Goal: Task Accomplishment & Management: Manage account settings

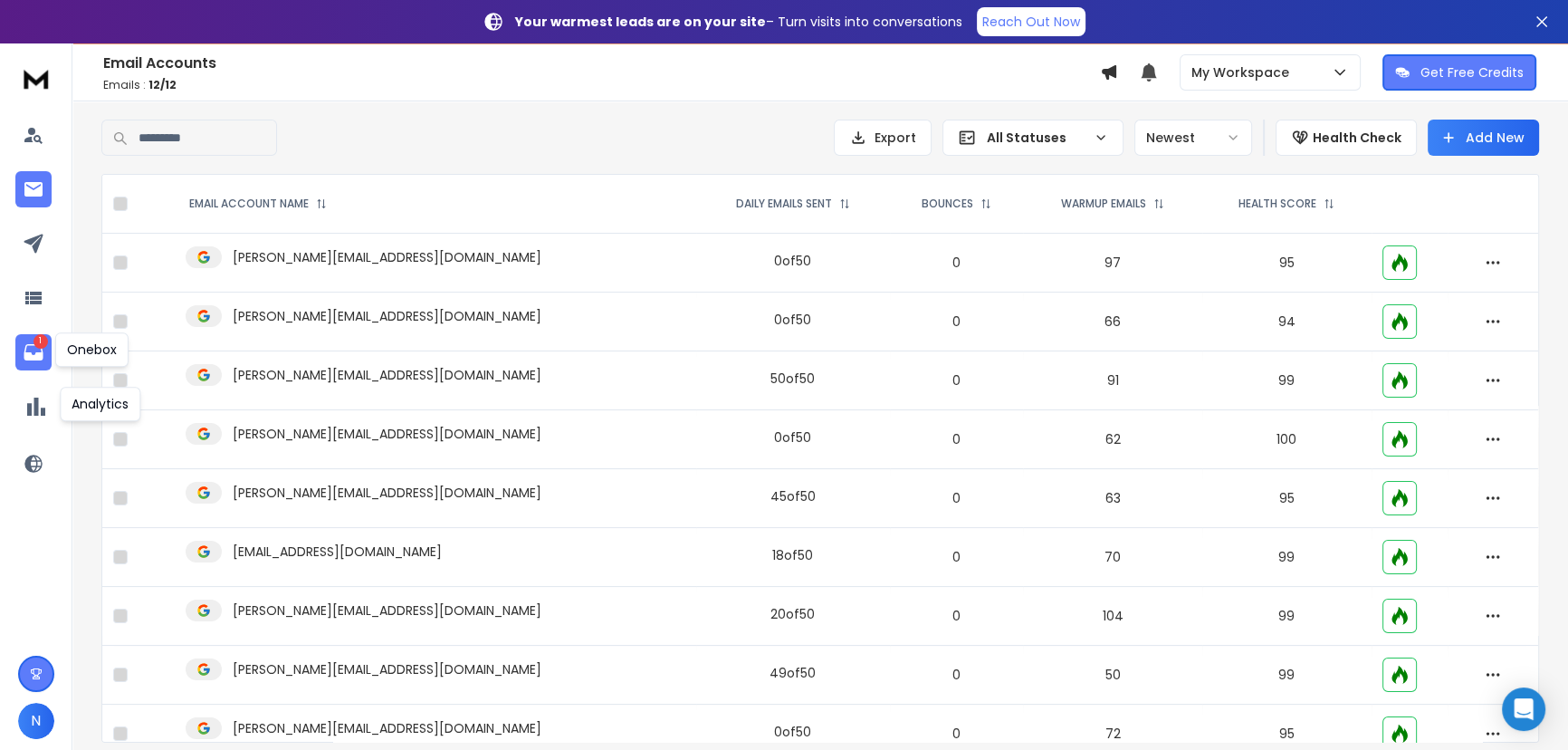
click at [38, 347] on p "1" at bounding box center [40, 341] width 14 height 14
click at [38, 347] on icon at bounding box center [33, 352] width 22 height 22
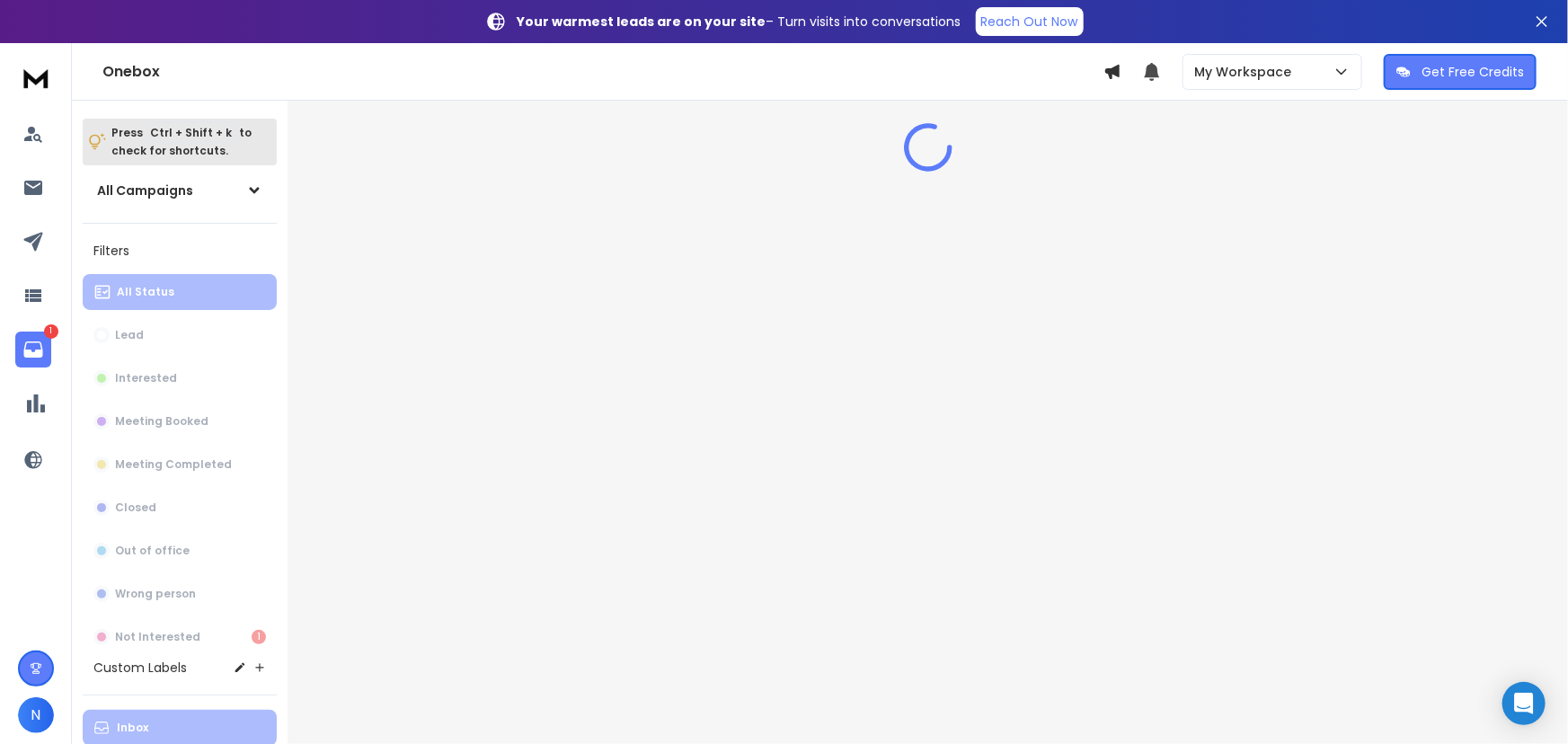
click at [188, 636] on div "All Status Lead Interested Meeting Booked Meeting Completed Closed Out of offic…" at bounding box center [180, 465] width 194 height 381
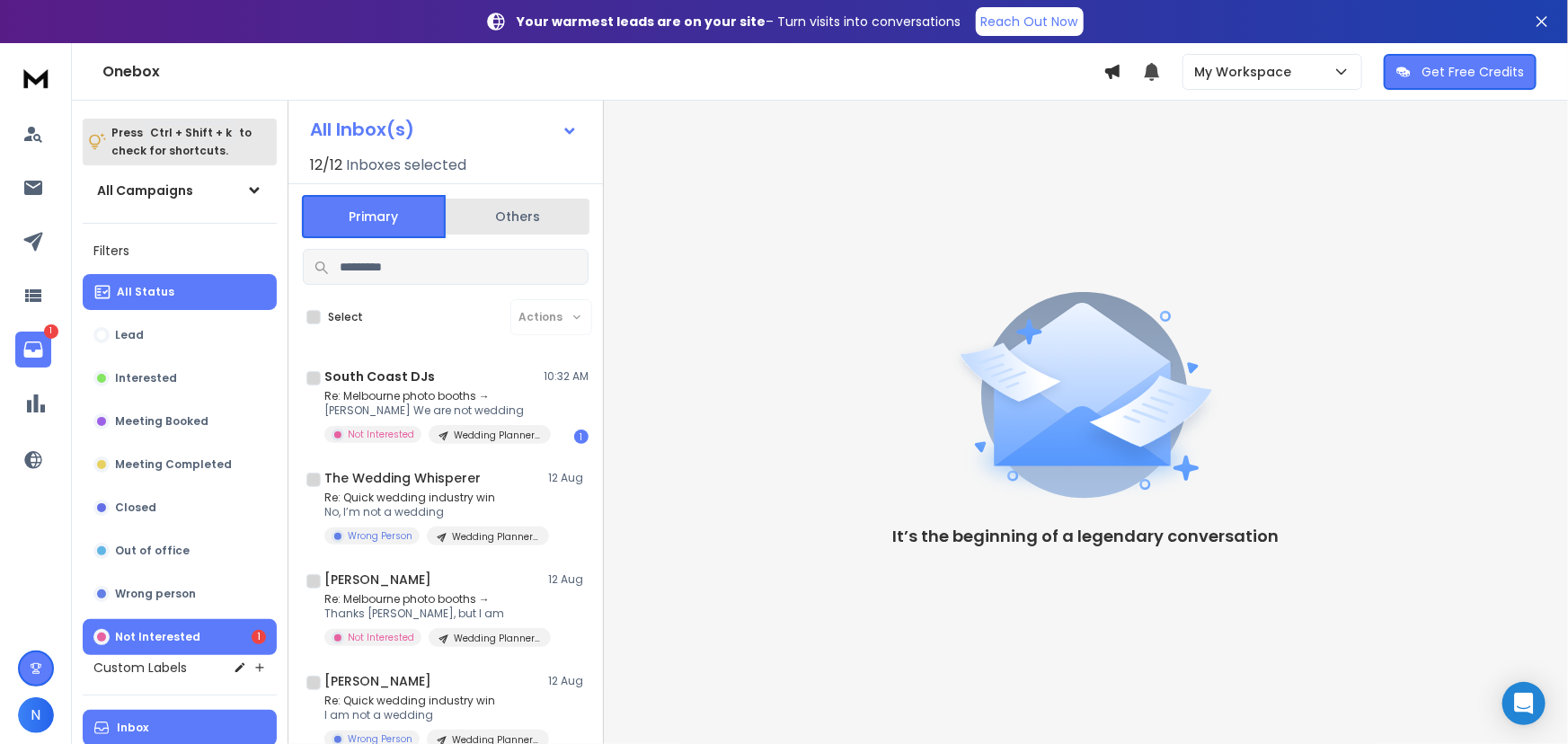
click at [180, 638] on p "Not Interested" at bounding box center [157, 637] width 85 height 14
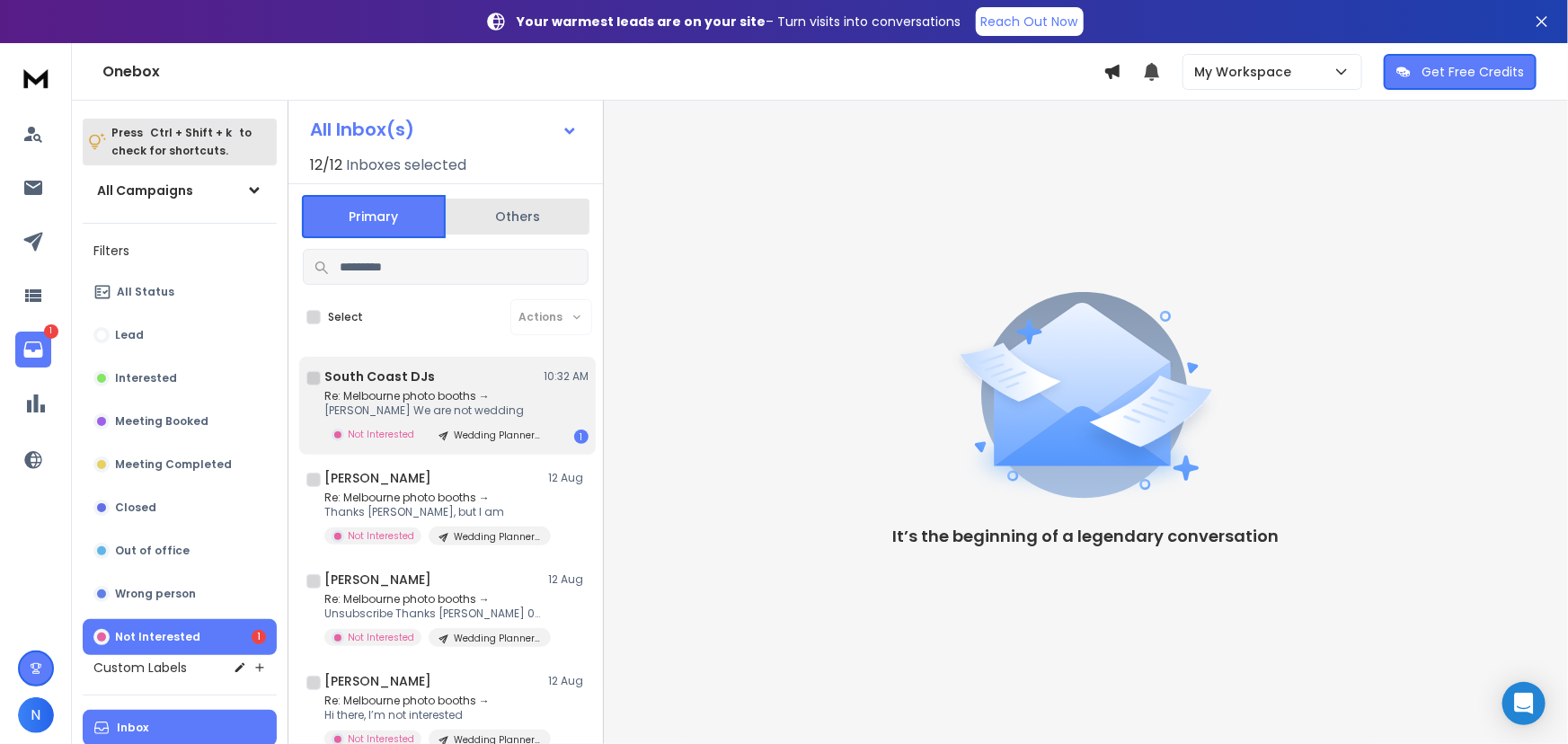
click at [459, 420] on div "Re: Melbourne photo booths → [PERSON_NAME] We are not wedding Not Interested We…" at bounding box center [438, 416] width 227 height 55
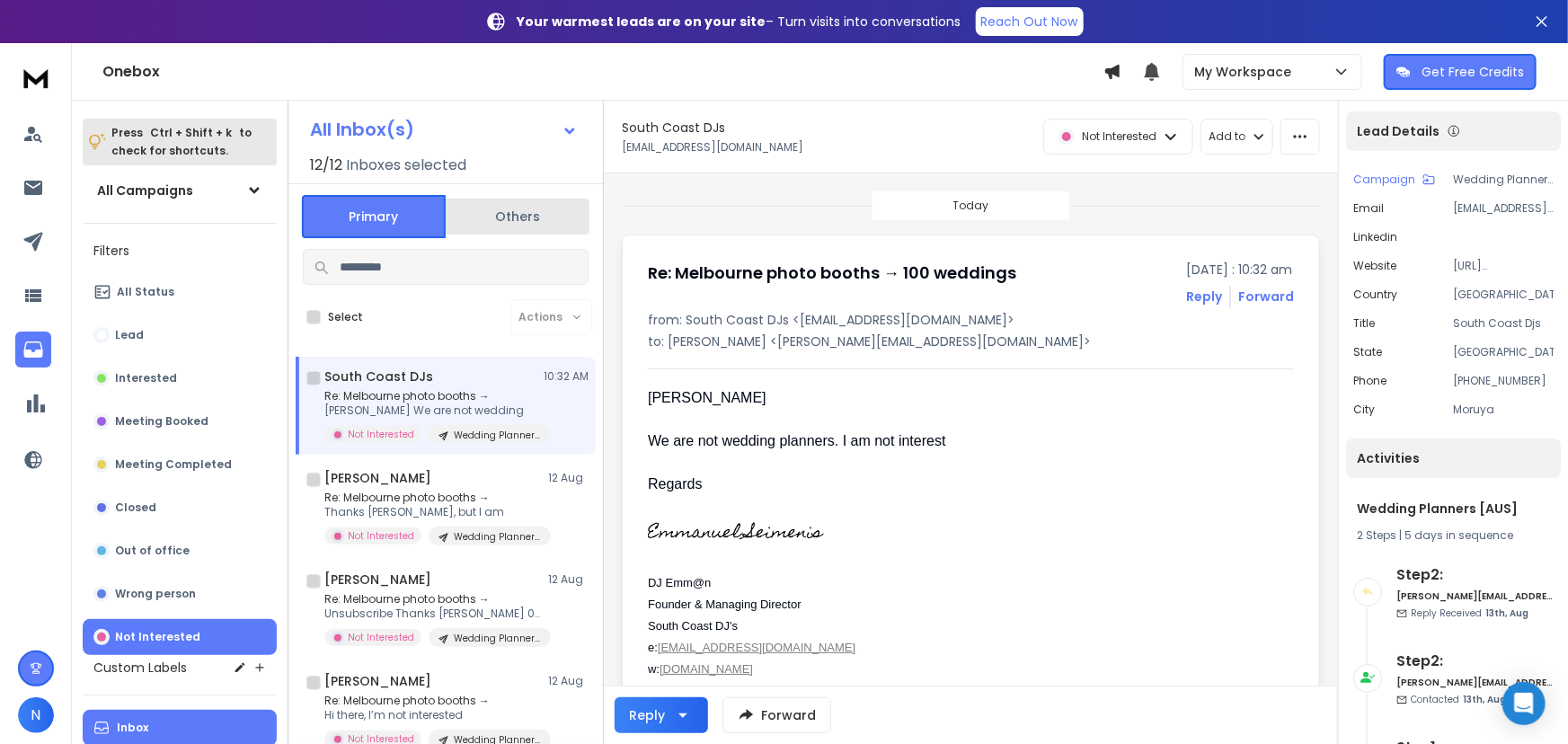
click at [842, 438] on div "We are not wedding planners. I am not interest" at bounding box center [910, 441] width 525 height 21
click at [36, 468] on link at bounding box center [33, 460] width 36 height 36
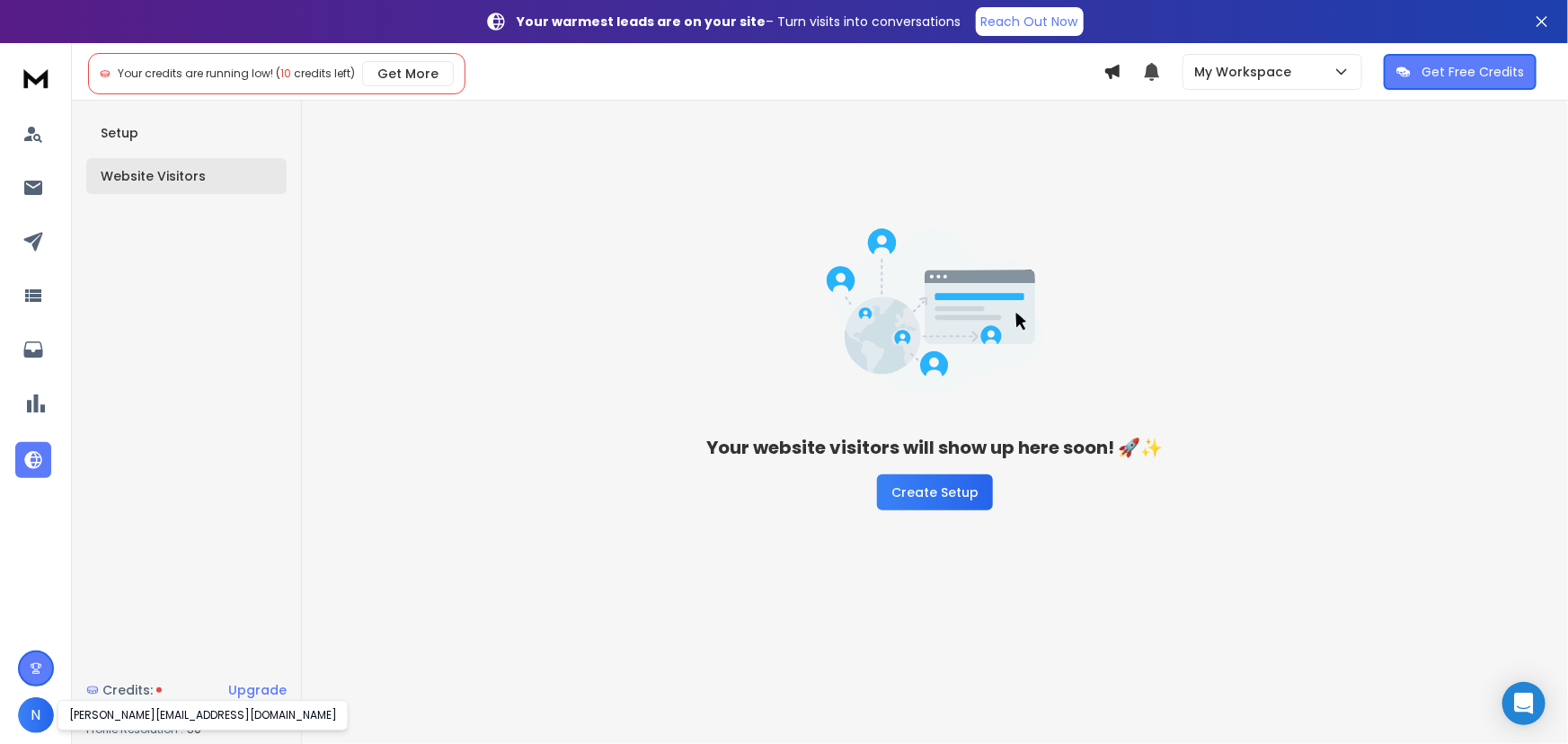
click at [42, 712] on span "N" at bounding box center [35, 715] width 36 height 36
click at [36, 706] on span "N" at bounding box center [35, 715] width 36 height 36
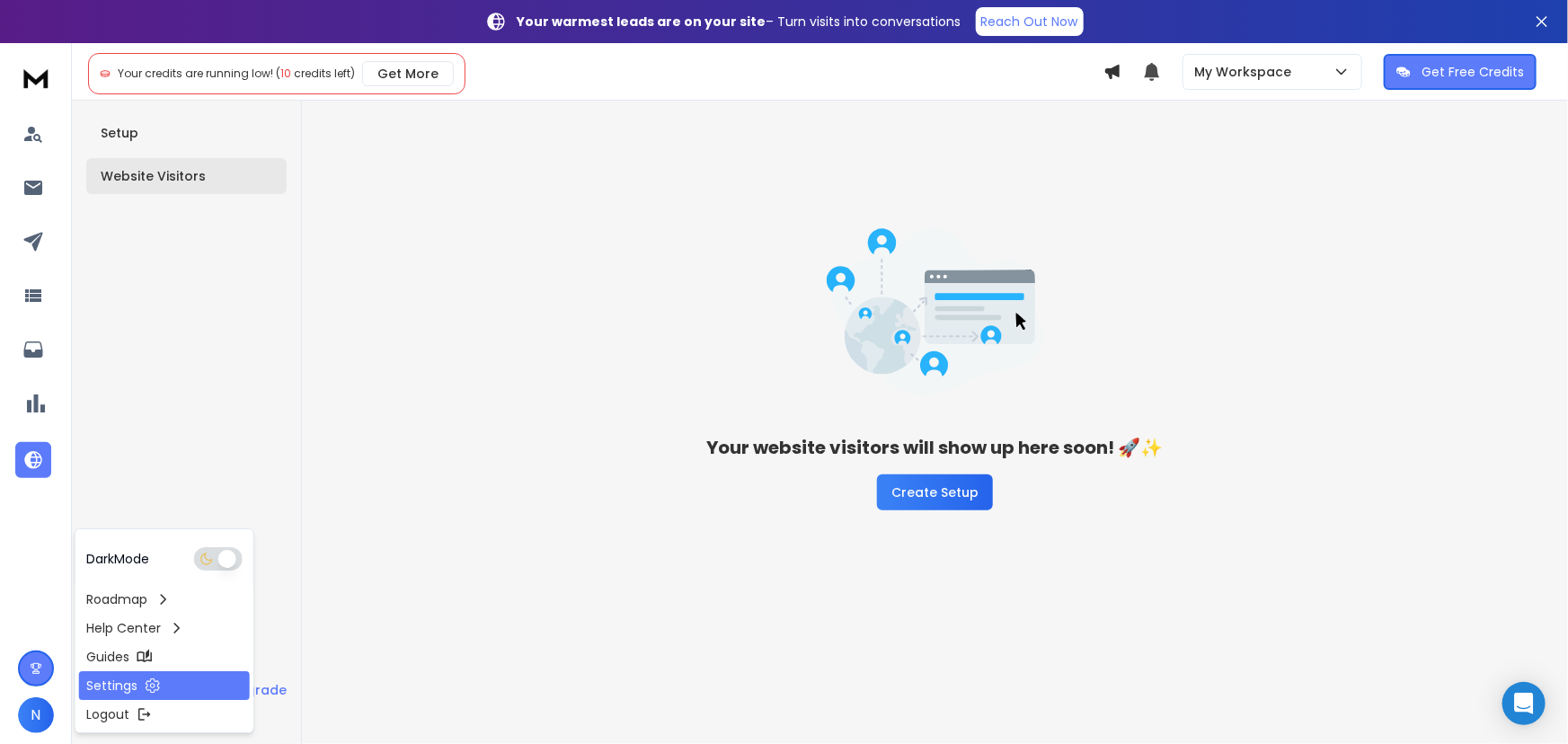
click at [122, 693] on p "Settings" at bounding box center [111, 685] width 51 height 18
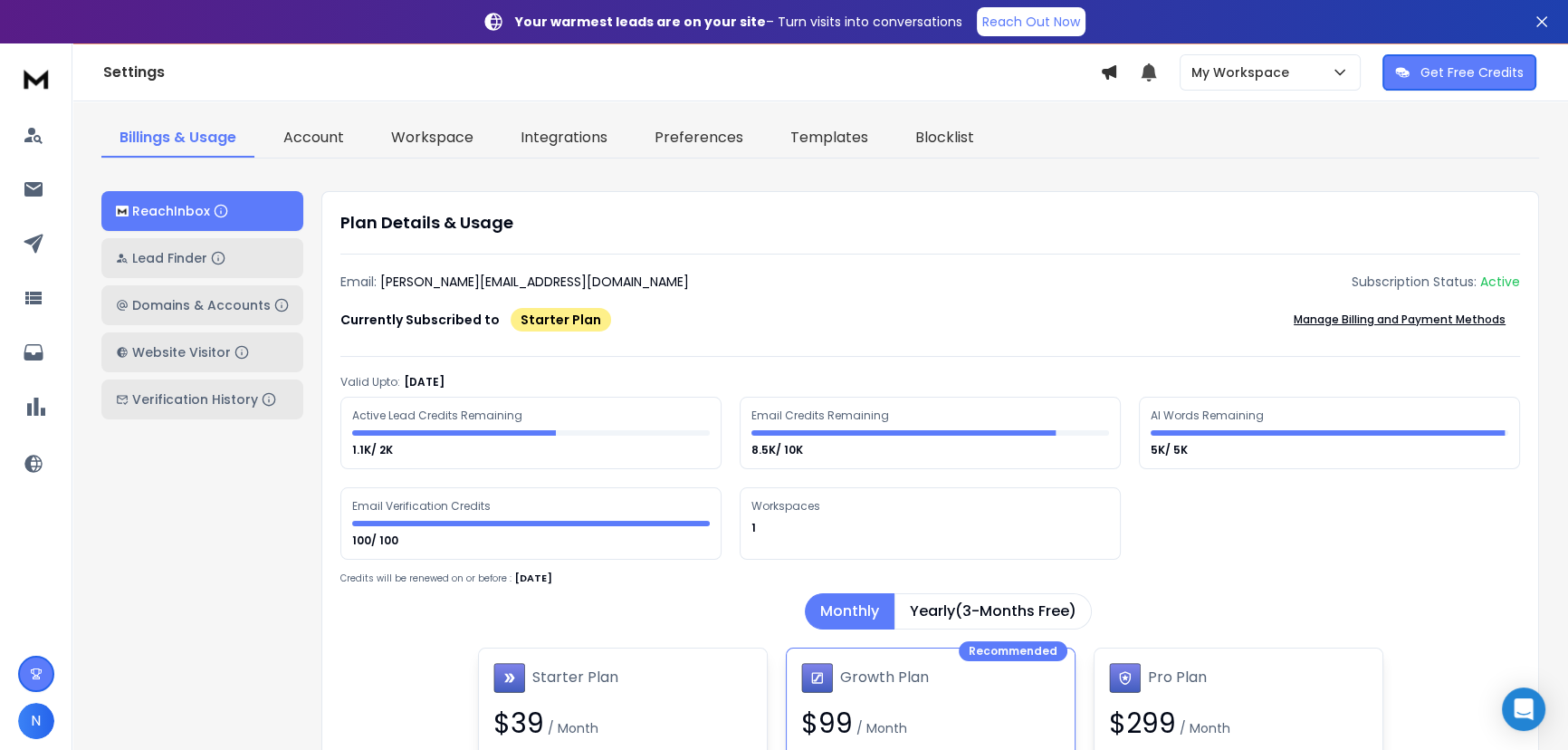
click at [587, 127] on link "Integrations" at bounding box center [563, 138] width 123 height 38
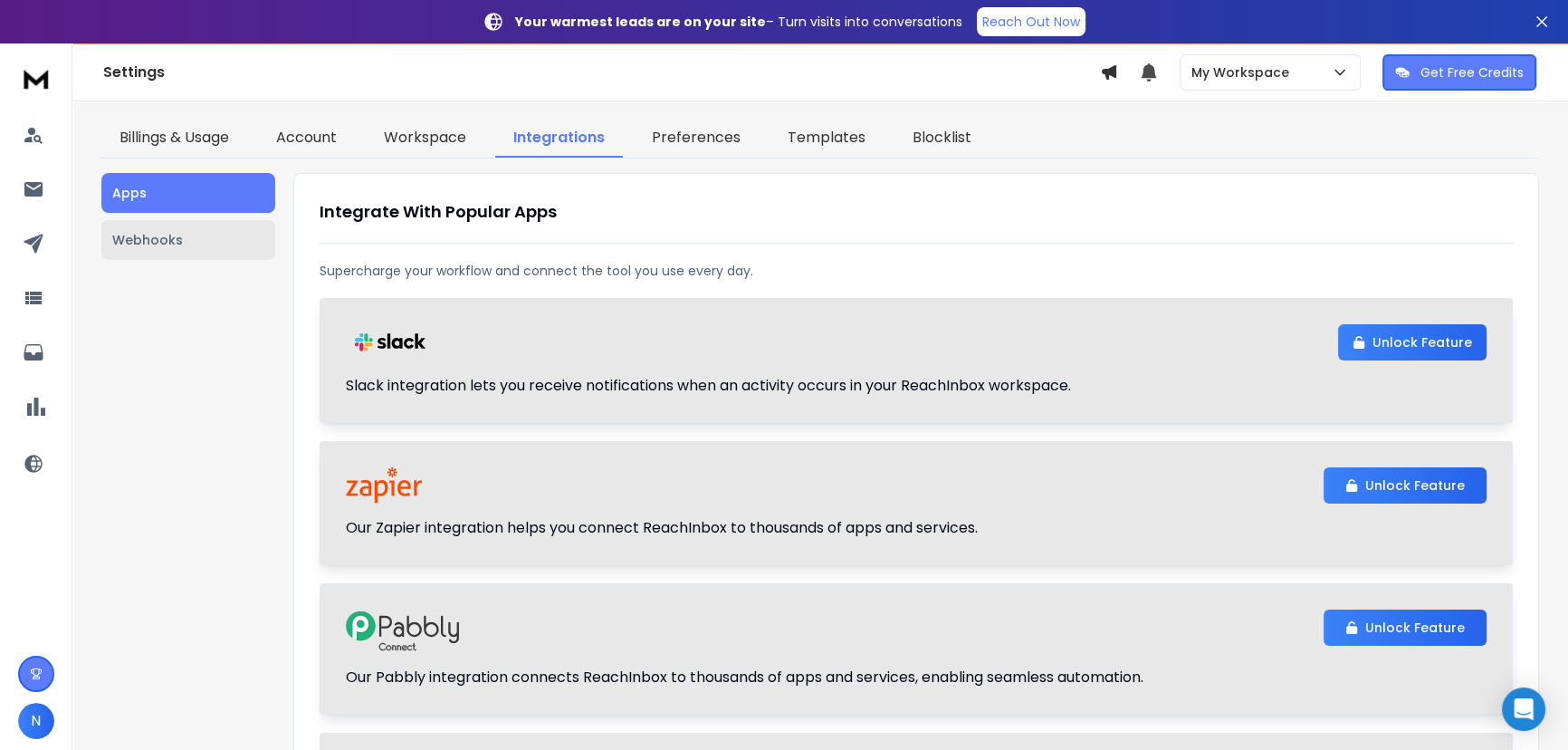
click at [716, 135] on link "Preferences" at bounding box center [696, 138] width 125 height 38
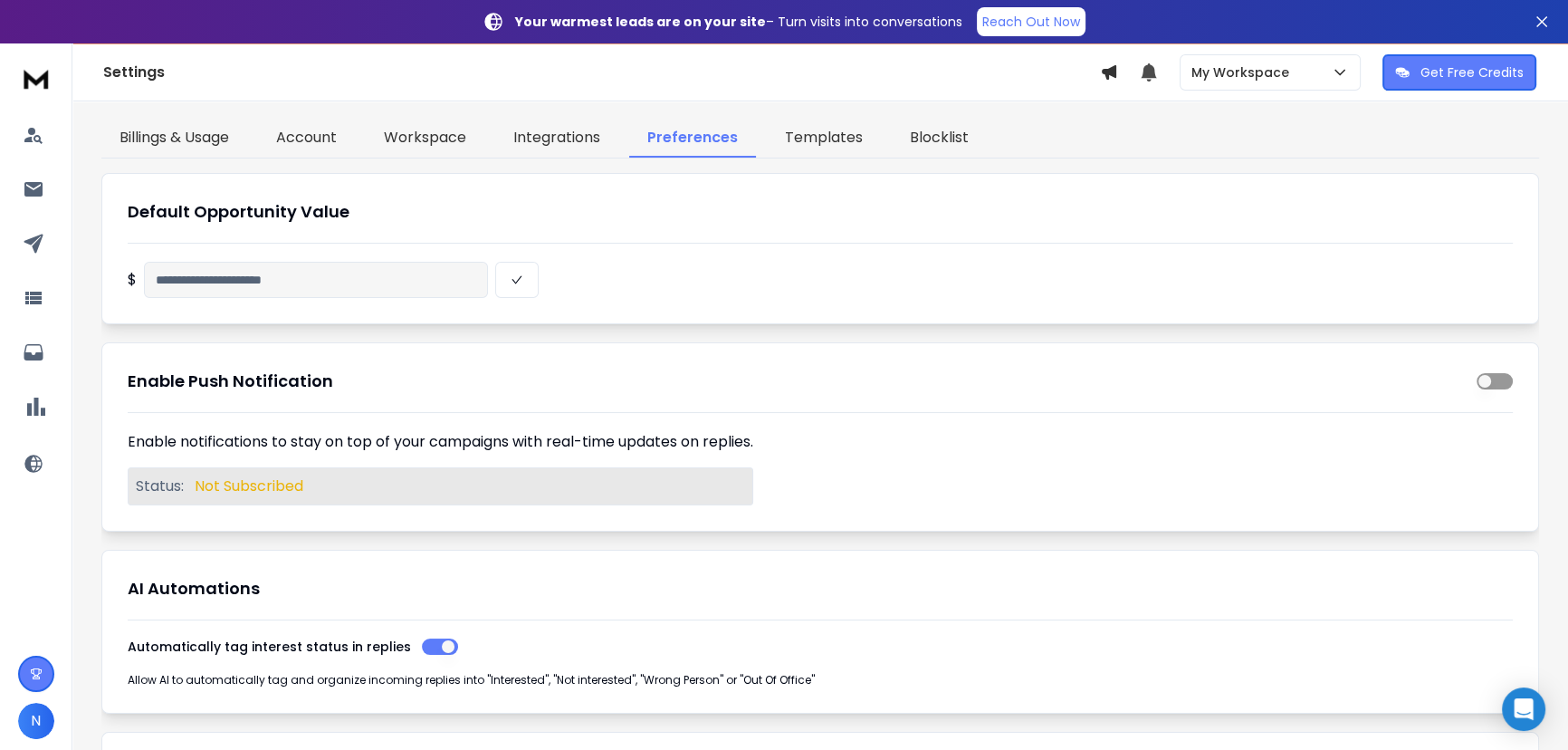
click at [269, 122] on link "Account" at bounding box center [306, 138] width 97 height 38
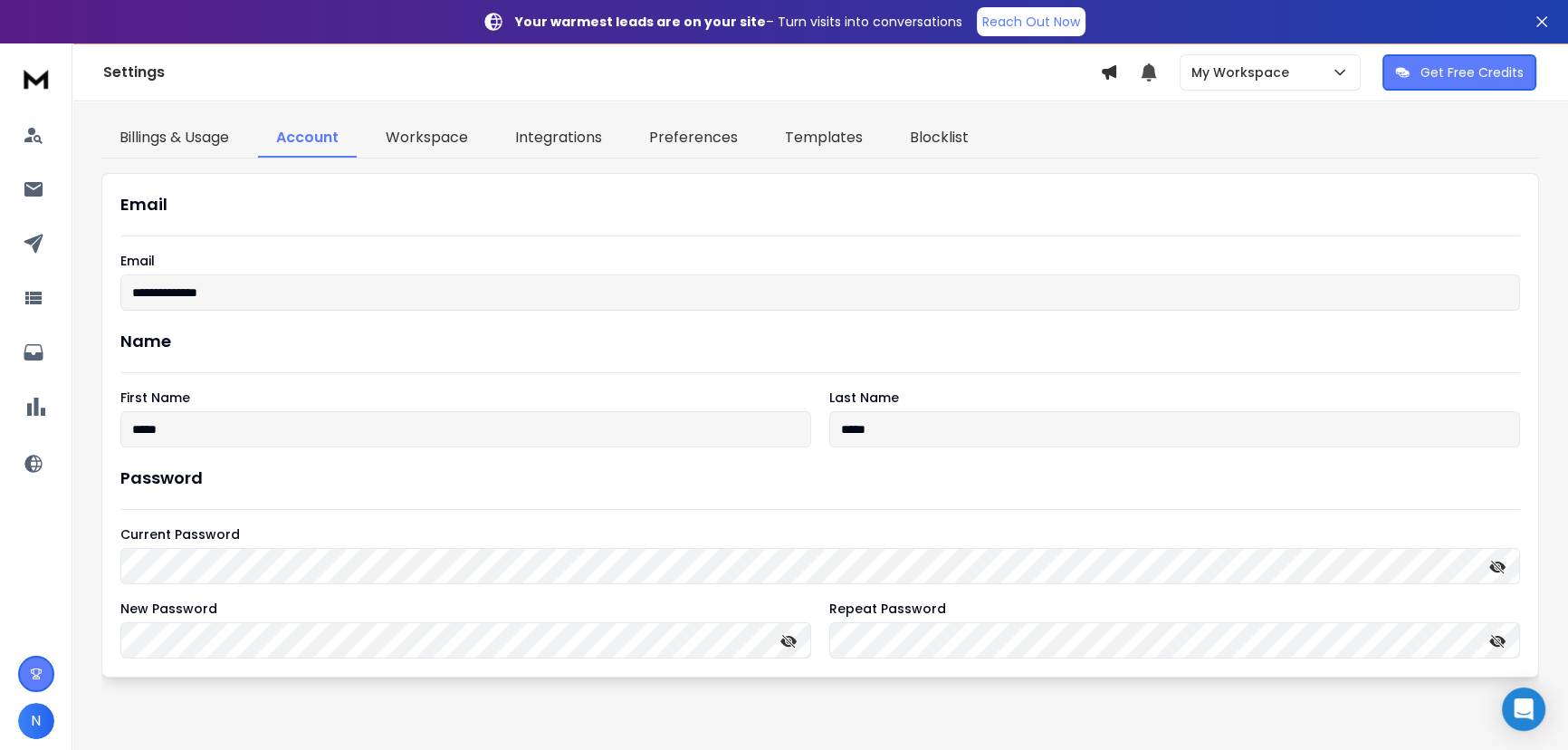
click at [294, 132] on link "Account" at bounding box center [307, 138] width 99 height 38
click at [182, 136] on link "Billings & Usage" at bounding box center [174, 138] width 146 height 38
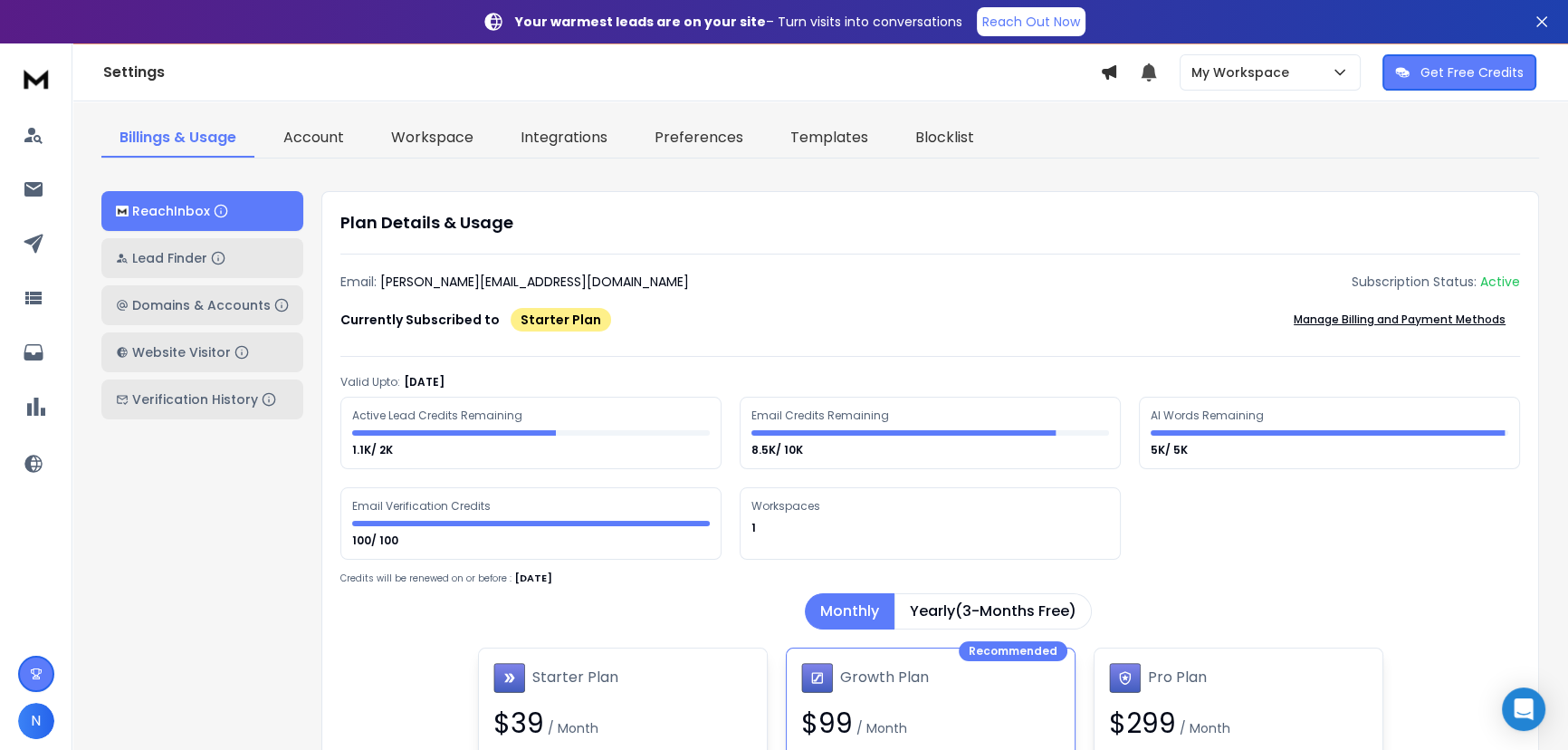
click at [1399, 317] on p "Manage Billing and Payment Methods" at bounding box center [1400, 319] width 212 height 14
click at [449, 286] on p "[PERSON_NAME][EMAIL_ADDRESS][DOMAIN_NAME]" at bounding box center [534, 281] width 309 height 18
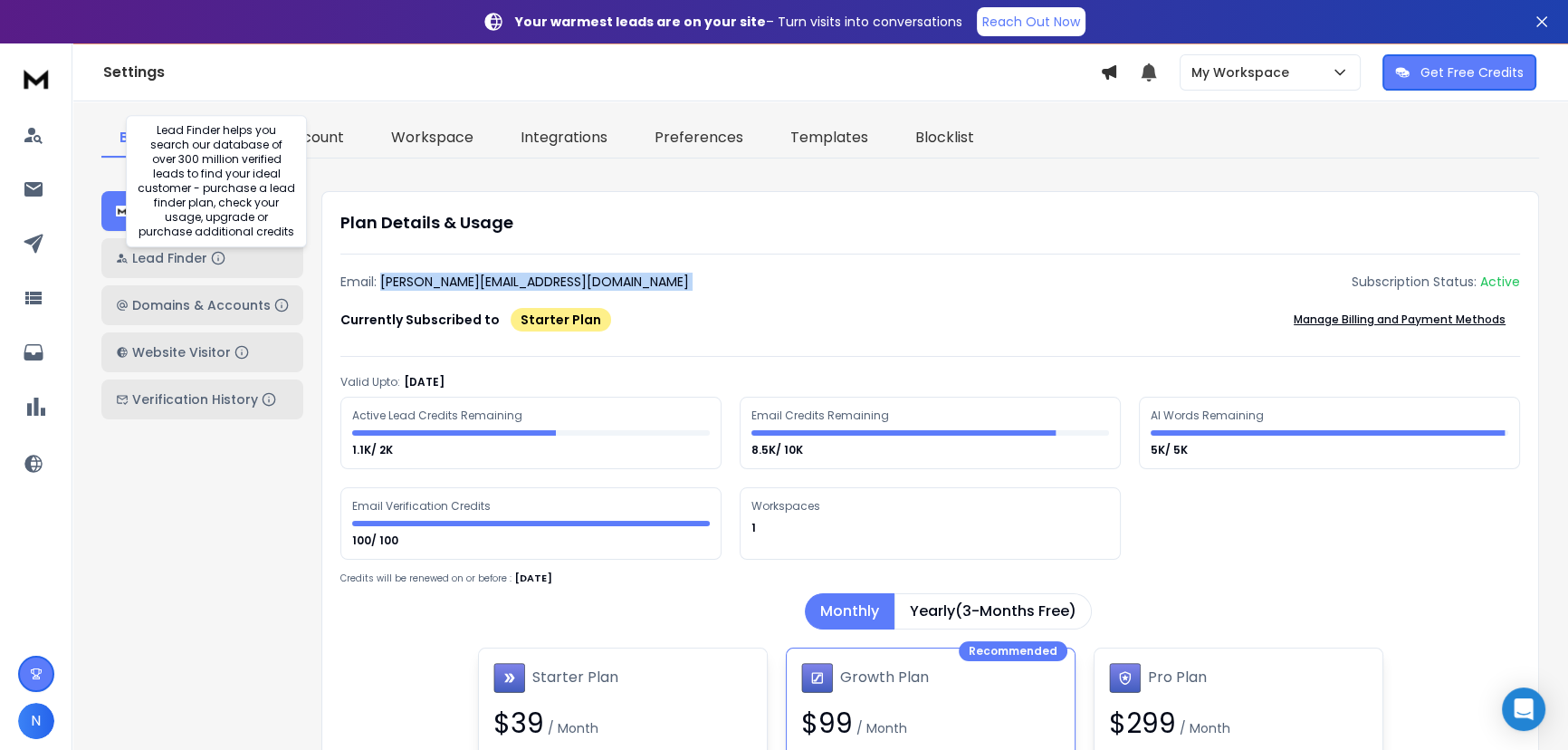
click at [184, 253] on button "Lead Finder" at bounding box center [202, 258] width 202 height 40
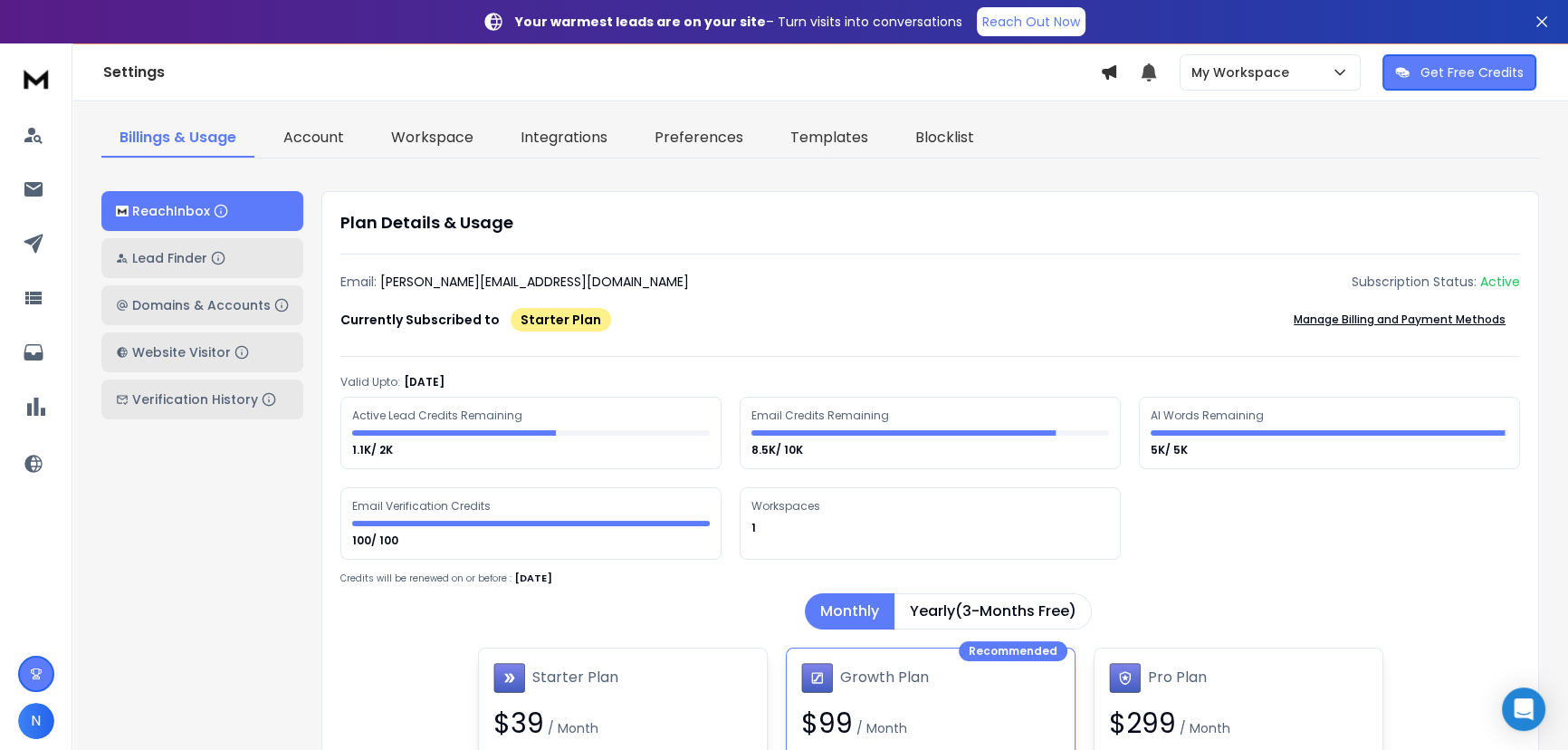
click at [197, 209] on button "ReachInbox" at bounding box center [202, 211] width 202 height 40
